Goal: Task Accomplishment & Management: Manage account settings

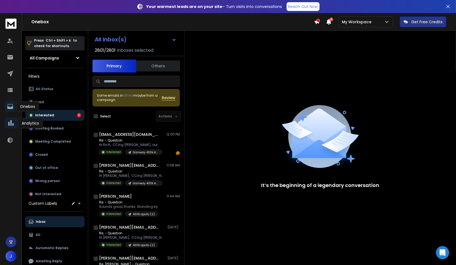
click at [12, 121] on icon at bounding box center [11, 123] width 8 height 8
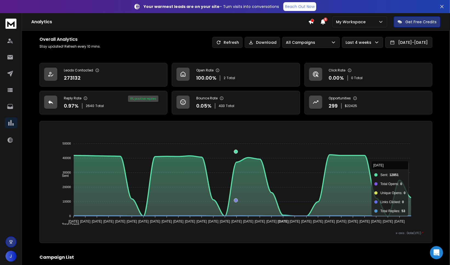
drag, startPoint x: 412, startPoint y: 151, endPoint x: 412, endPoint y: 158, distance: 7.4
click at [412, 151] on foreignobject "Sent Total Opens Unique Opens Links Clicked Total Replies" at bounding box center [236, 177] width 357 height 96
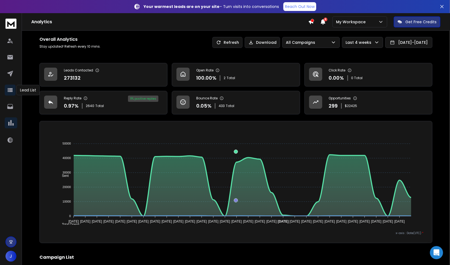
click at [10, 91] on icon at bounding box center [10, 90] width 7 height 7
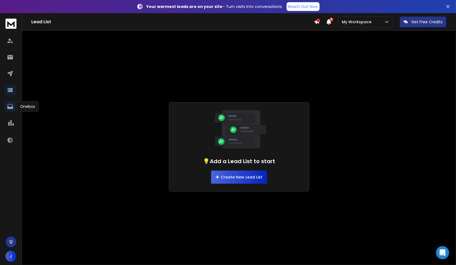
click at [12, 105] on icon at bounding box center [10, 106] width 6 height 5
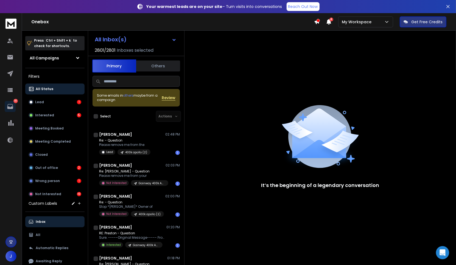
click at [346, 43] on div "It’s the beginning of a legendary conversation" at bounding box center [319, 144] width 271 height 226
click at [61, 194] on button "Not Interested 10" at bounding box center [54, 194] width 59 height 11
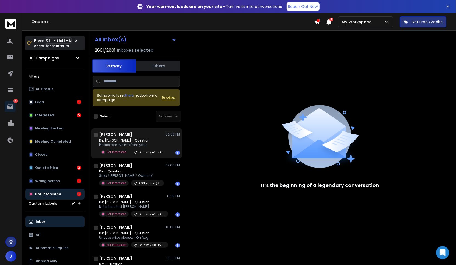
click at [151, 140] on p "Re: [PERSON_NAME] - Question" at bounding box center [132, 141] width 66 height 4
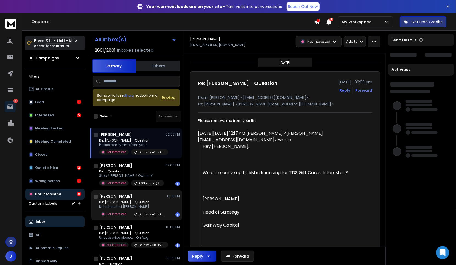
click at [134, 177] on p "Stop *[PERSON_NAME]* Owner of" at bounding box center [131, 176] width 65 height 4
click at [135, 202] on p "Re: [PERSON_NAME] - Question" at bounding box center [132, 202] width 66 height 4
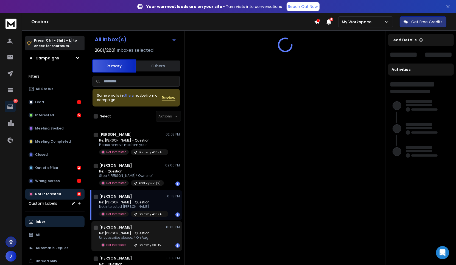
click at [140, 225] on div "[PERSON_NAME] 01:05 PM" at bounding box center [139, 227] width 81 height 5
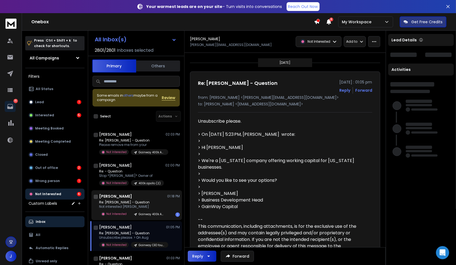
click at [143, 201] on p "Re: [PERSON_NAME] - Question" at bounding box center [132, 202] width 66 height 4
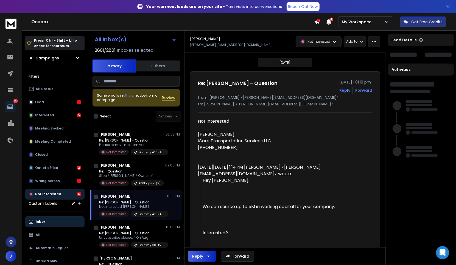
scroll to position [137, 0]
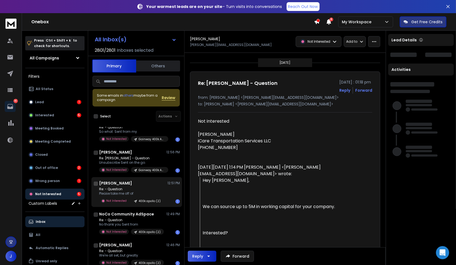
click at [150, 194] on p "Please take me off of" at bounding box center [131, 194] width 65 height 4
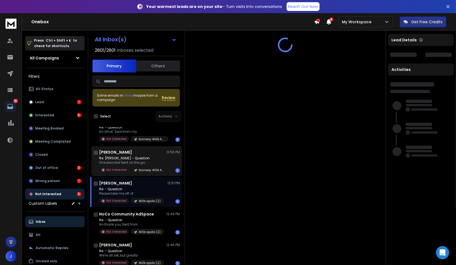
click at [147, 159] on p "Re: [PERSON_NAME] - Question" at bounding box center [132, 158] width 66 height 4
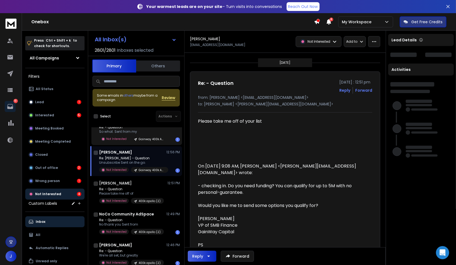
click at [145, 139] on p "Gainway 400k Apollo (2) --- Re-run" at bounding box center [152, 139] width 26 height 4
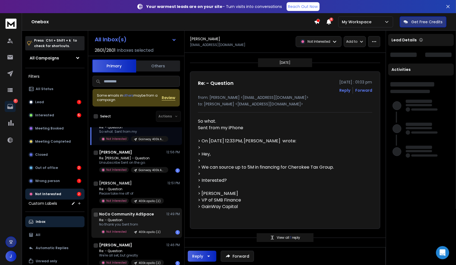
drag, startPoint x: 155, startPoint y: 235, endPoint x: 155, endPoint y: 231, distance: 4.1
click at [155, 234] on div "NoCo Community AdSpace 12:49 PM Re: - Question No thank you Sent from Not Inter…" at bounding box center [136, 223] width 91 height 30
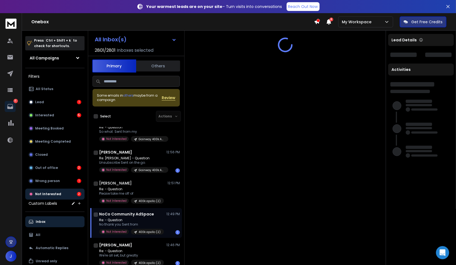
drag, startPoint x: 157, startPoint y: 258, endPoint x: 149, endPoint y: 211, distance: 47.3
click at [157, 257] on p "We're all set, but greatly" at bounding box center [131, 256] width 65 height 4
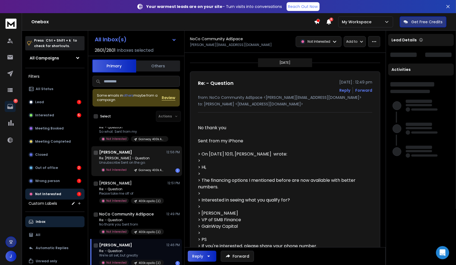
click at [146, 163] on p "Unsubscribe Sent on the go." at bounding box center [132, 163] width 66 height 4
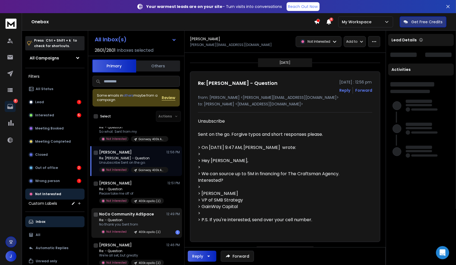
click at [154, 237] on div "NoCo Community AdSpace 12:49 PM Re: - Question No thank you Sent from Not Inter…" at bounding box center [136, 223] width 91 height 30
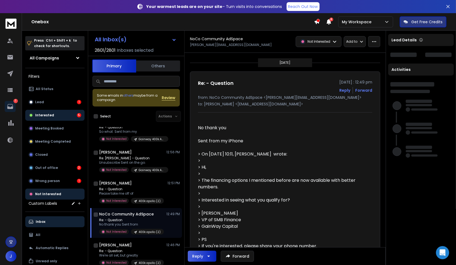
click at [60, 110] on button "Interested 5" at bounding box center [54, 115] width 59 height 11
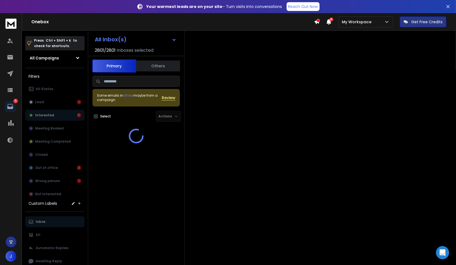
scroll to position [0, 0]
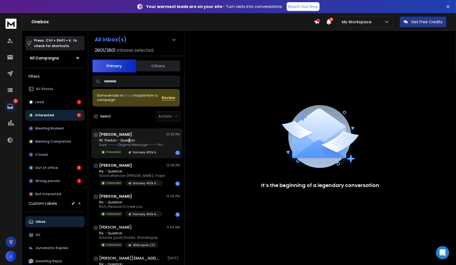
click at [129, 139] on p "RE: Preston - Question" at bounding box center [132, 141] width 66 height 4
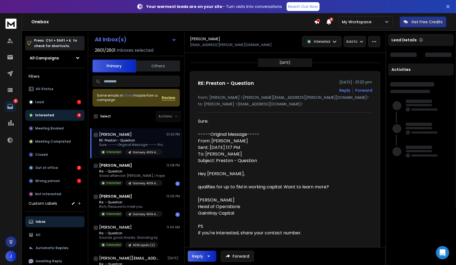
click at [335, 69] on div "[DATE] RE: [PERSON_NAME] - Question [DATE] : 01:20 pm Reply Forward from: [PERS…" at bounding box center [284, 173] width 201 height 230
